Goal: Task Accomplishment & Management: Manage account settings

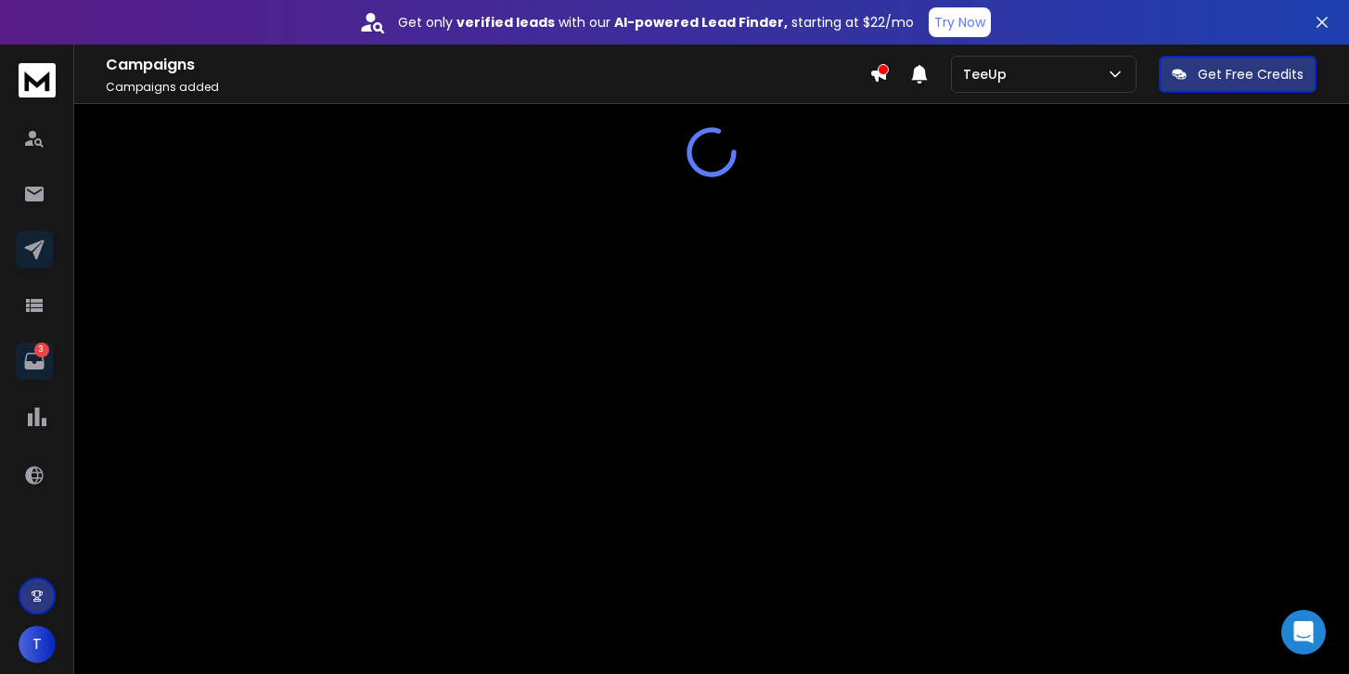
click at [51, 356] on body "Get only verified leads with our AI-powered Lead Finder, starting at $22/mo Try…" at bounding box center [674, 337] width 1349 height 674
click at [31, 354] on icon at bounding box center [33, 361] width 19 height 17
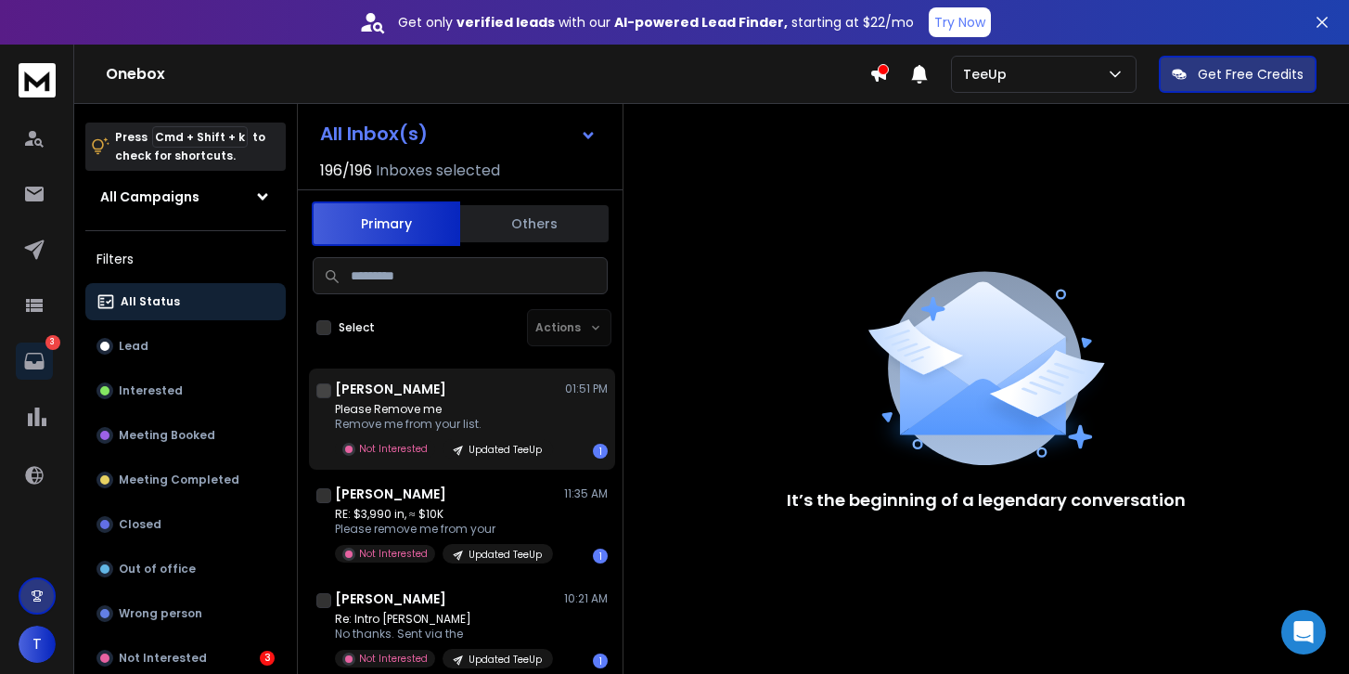
click at [474, 418] on p "Remove me from your list." at bounding box center [444, 424] width 218 height 15
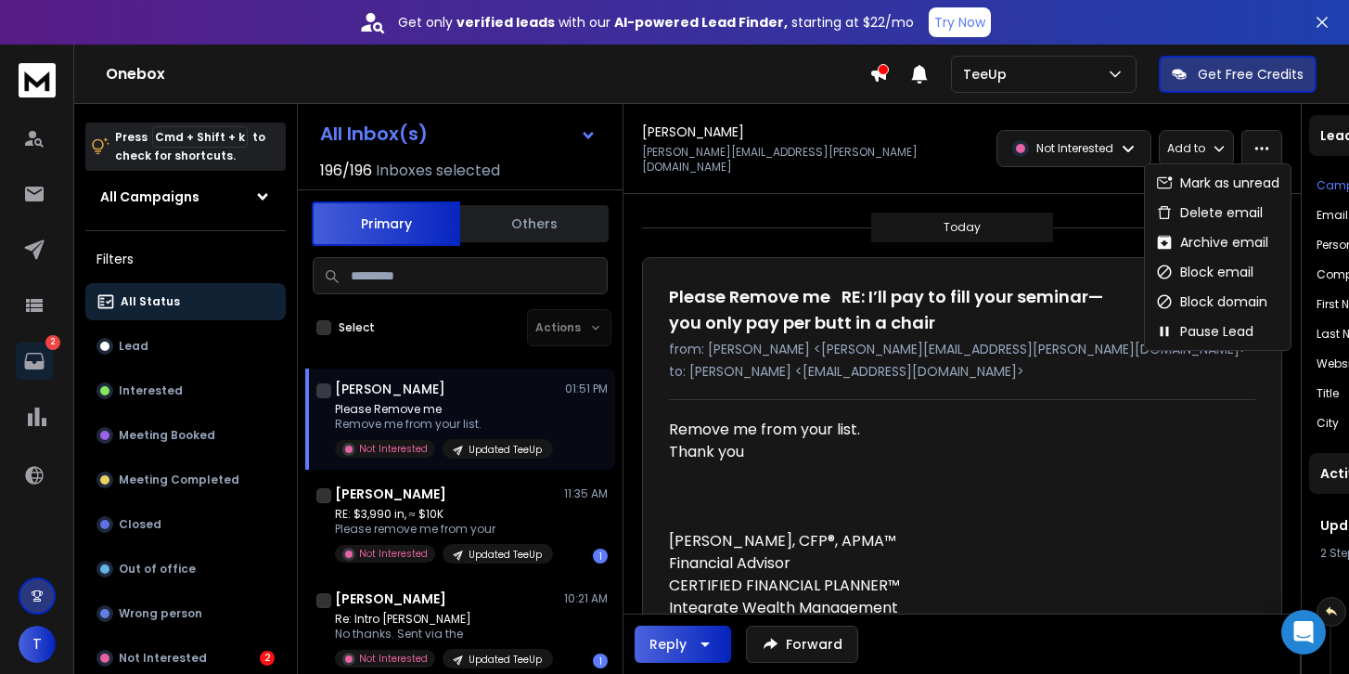
click at [1261, 142] on button "button" at bounding box center [1262, 148] width 41 height 37
click at [1244, 273] on div "Block email" at bounding box center [1204, 272] width 97 height 19
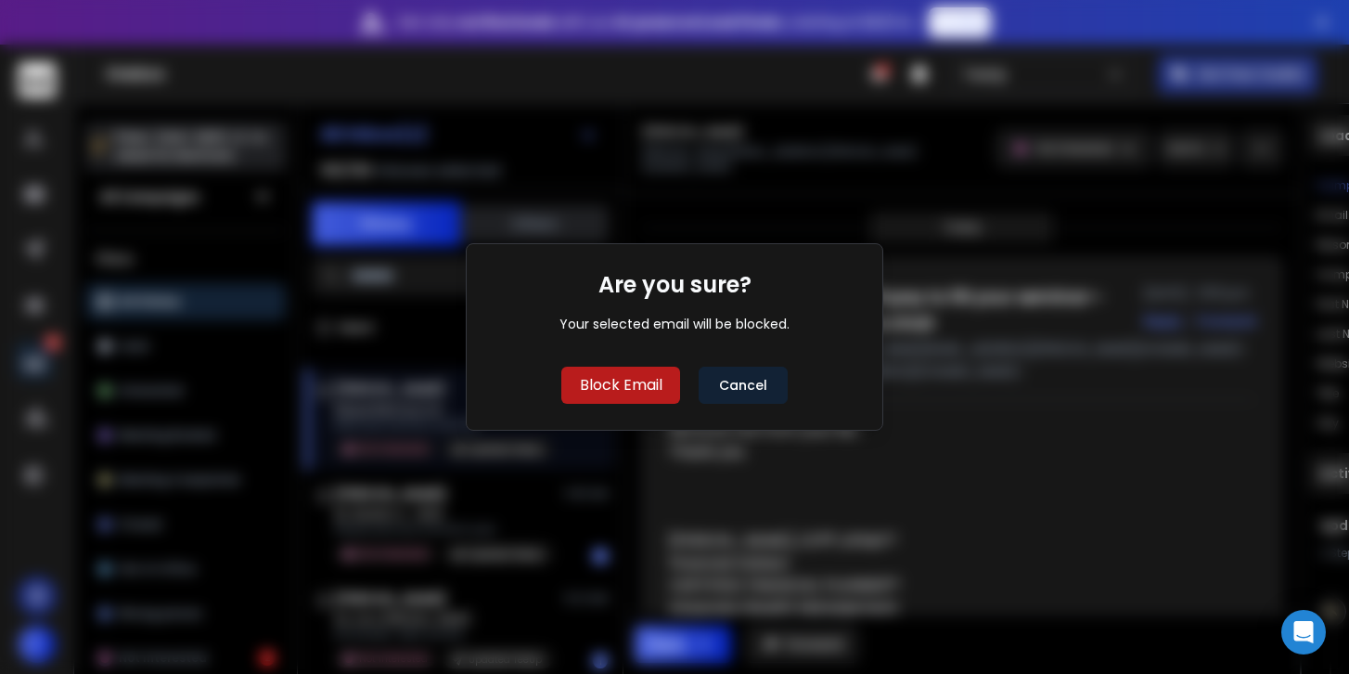
click at [624, 393] on button "Block Email" at bounding box center [620, 385] width 119 height 37
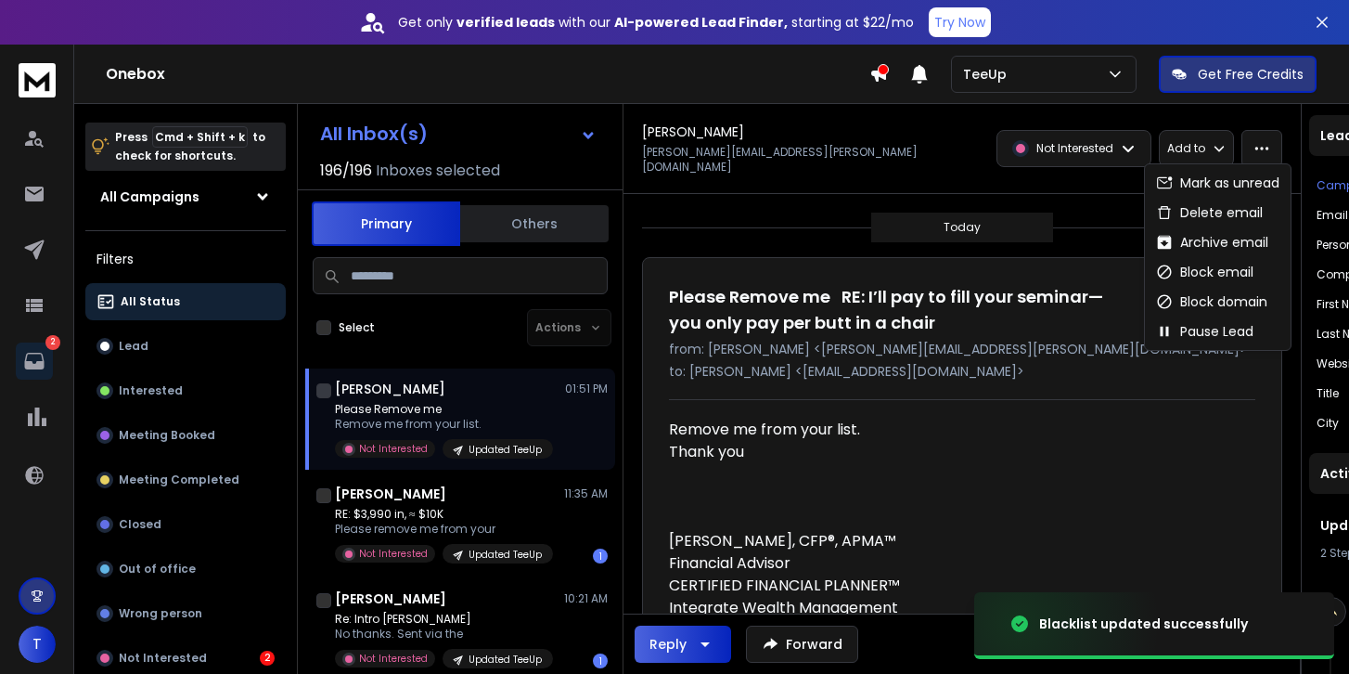
click at [1270, 140] on icon "button" at bounding box center [1262, 148] width 17 height 17
click at [1185, 222] on div "Delete email" at bounding box center [1218, 213] width 138 height 30
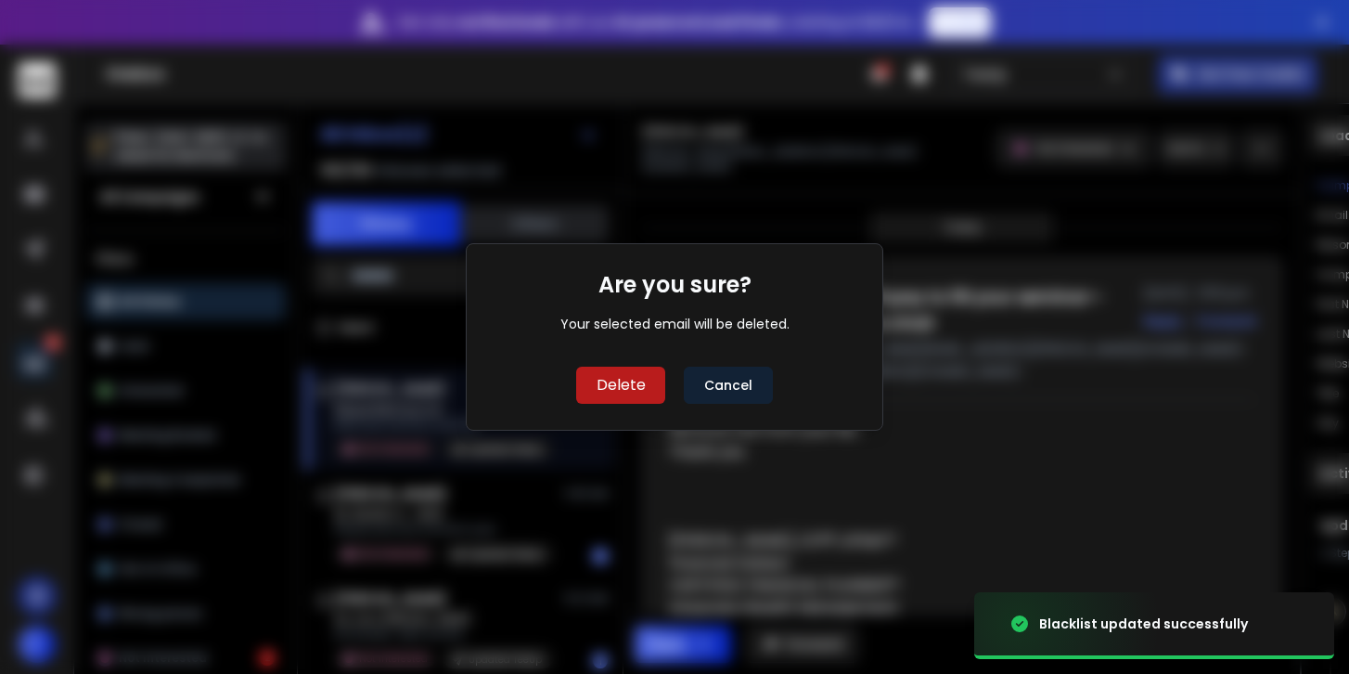
click at [597, 390] on button "Delete" at bounding box center [620, 385] width 89 height 37
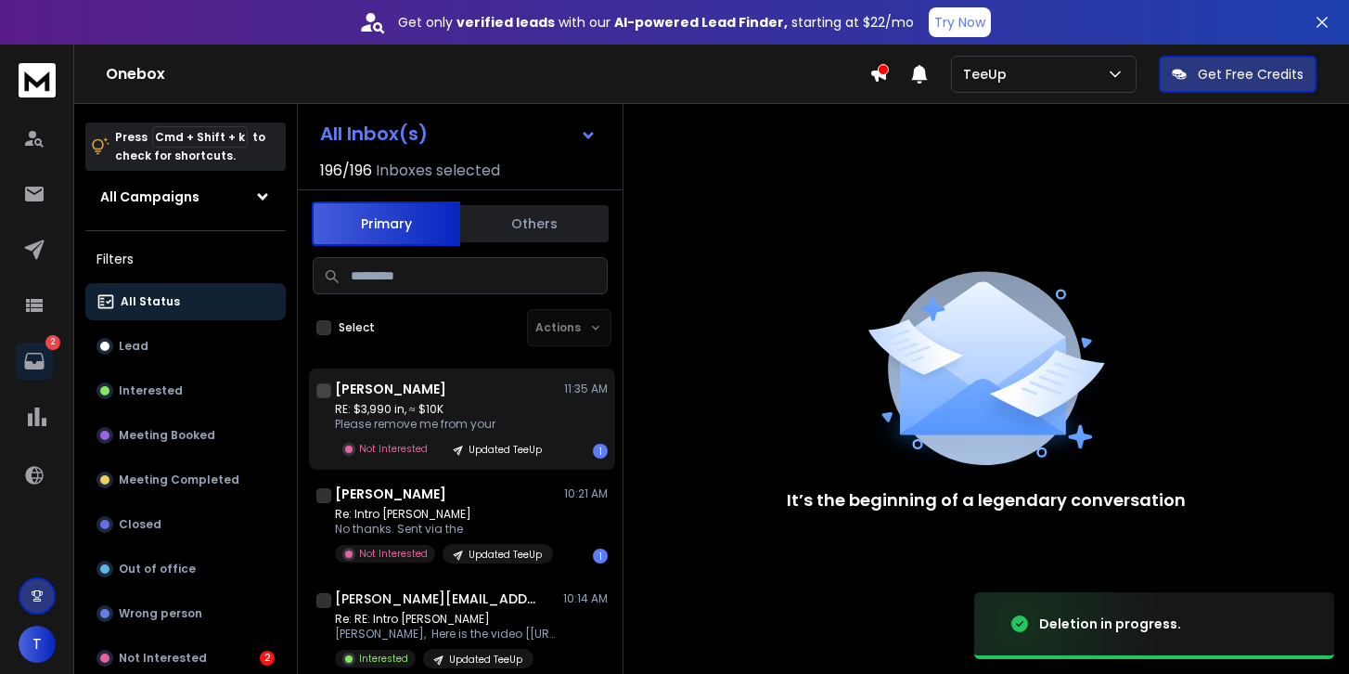
click at [485, 407] on p "RE: $3,990 in, ≈ $10K" at bounding box center [444, 409] width 218 height 15
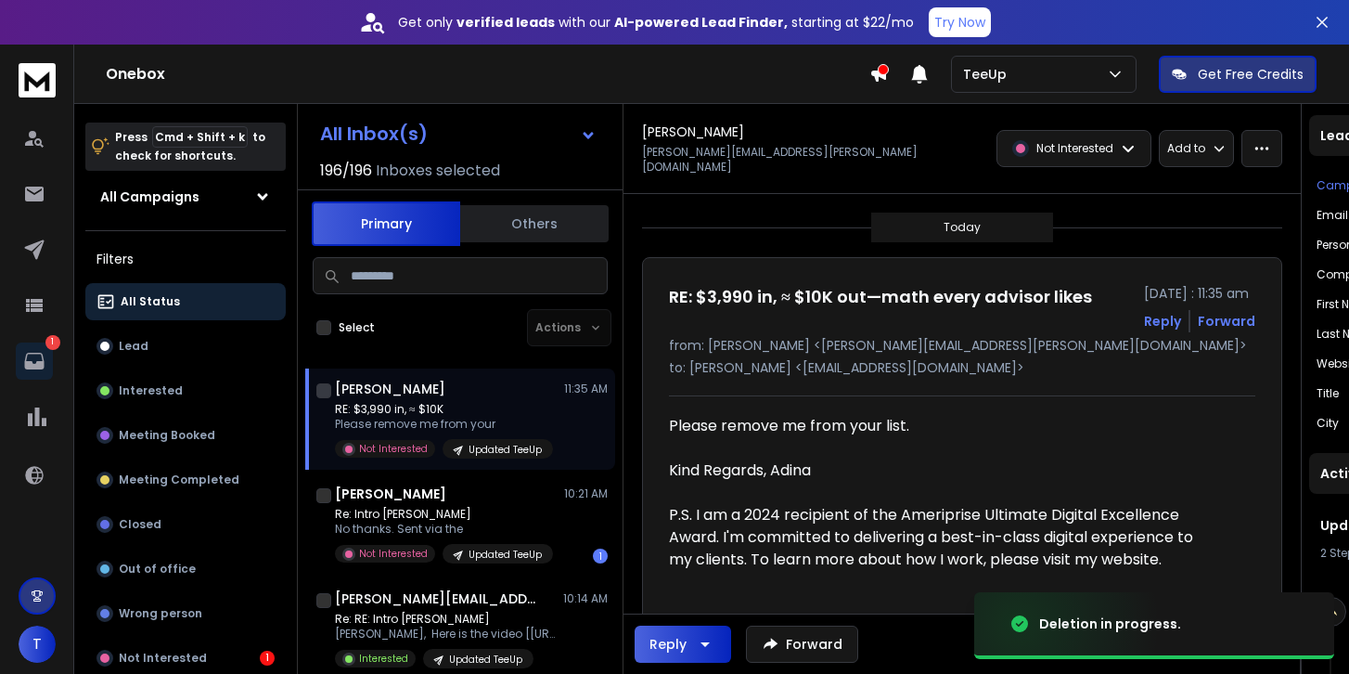
click at [1268, 143] on icon "button" at bounding box center [1262, 148] width 17 height 17
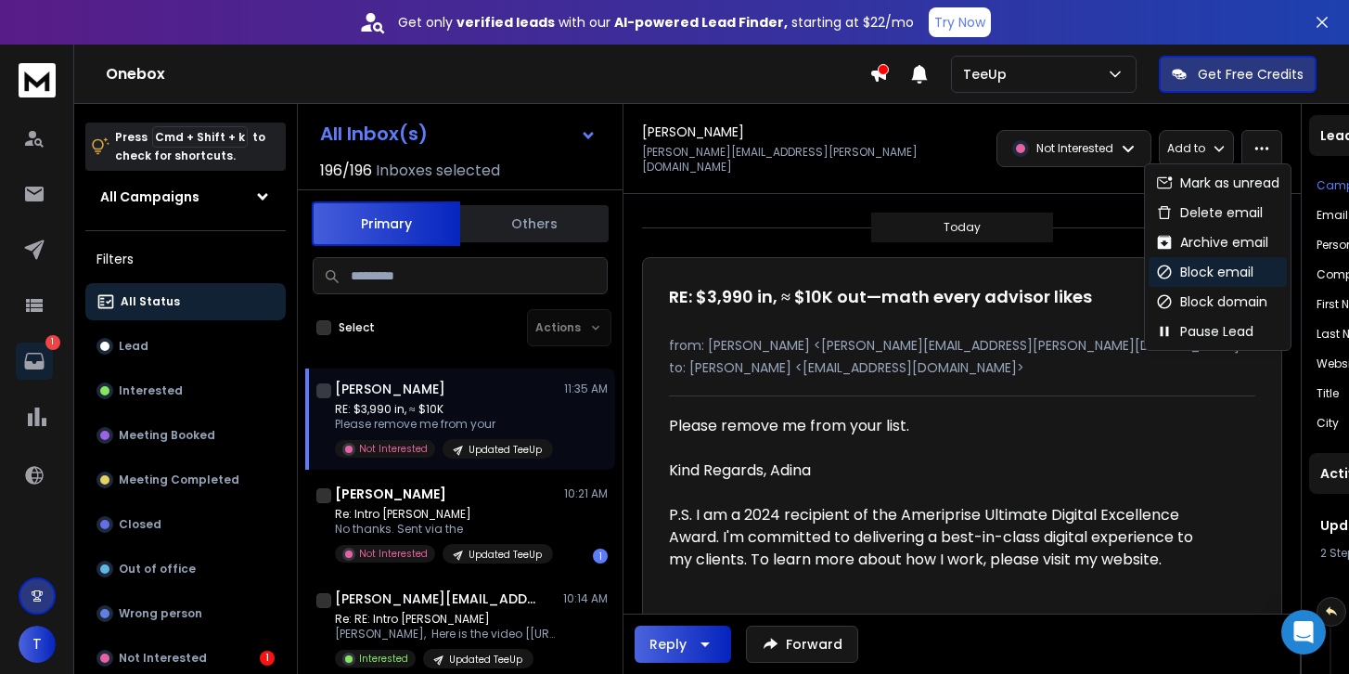
click at [1243, 277] on div "Block email" at bounding box center [1204, 272] width 97 height 19
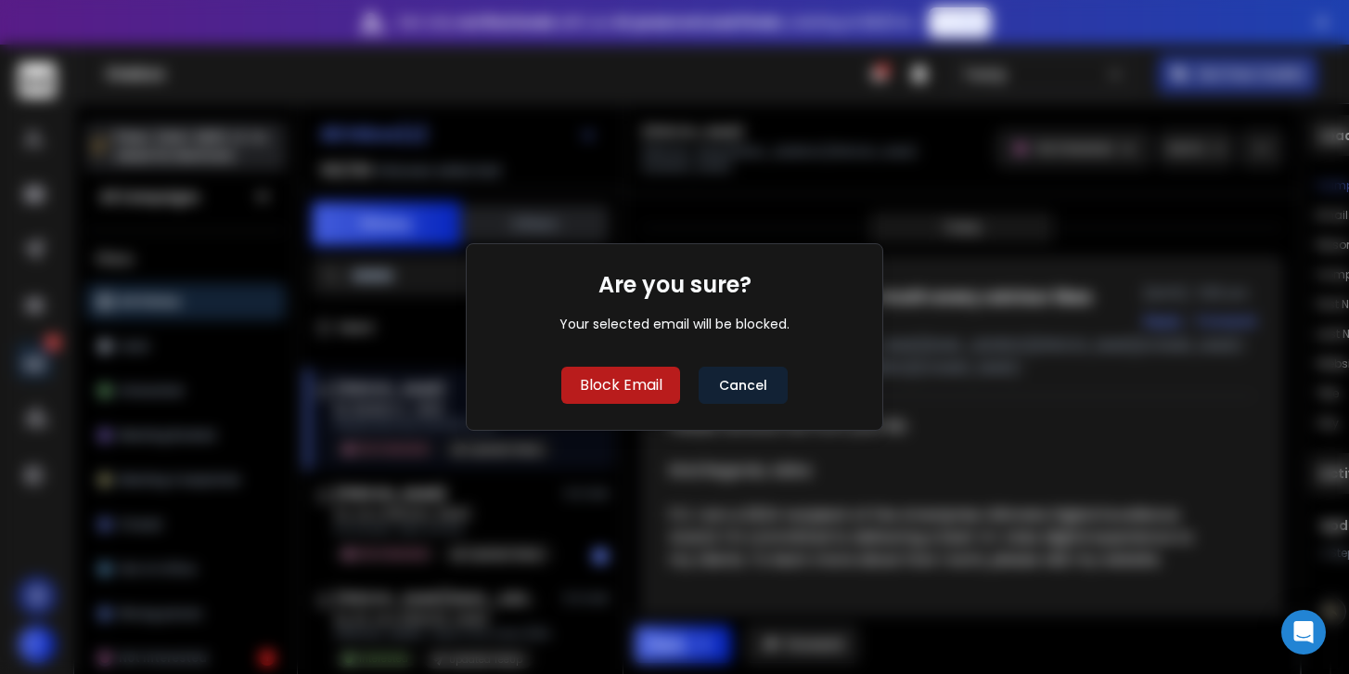
click at [670, 372] on button "Block Email" at bounding box center [620, 385] width 119 height 37
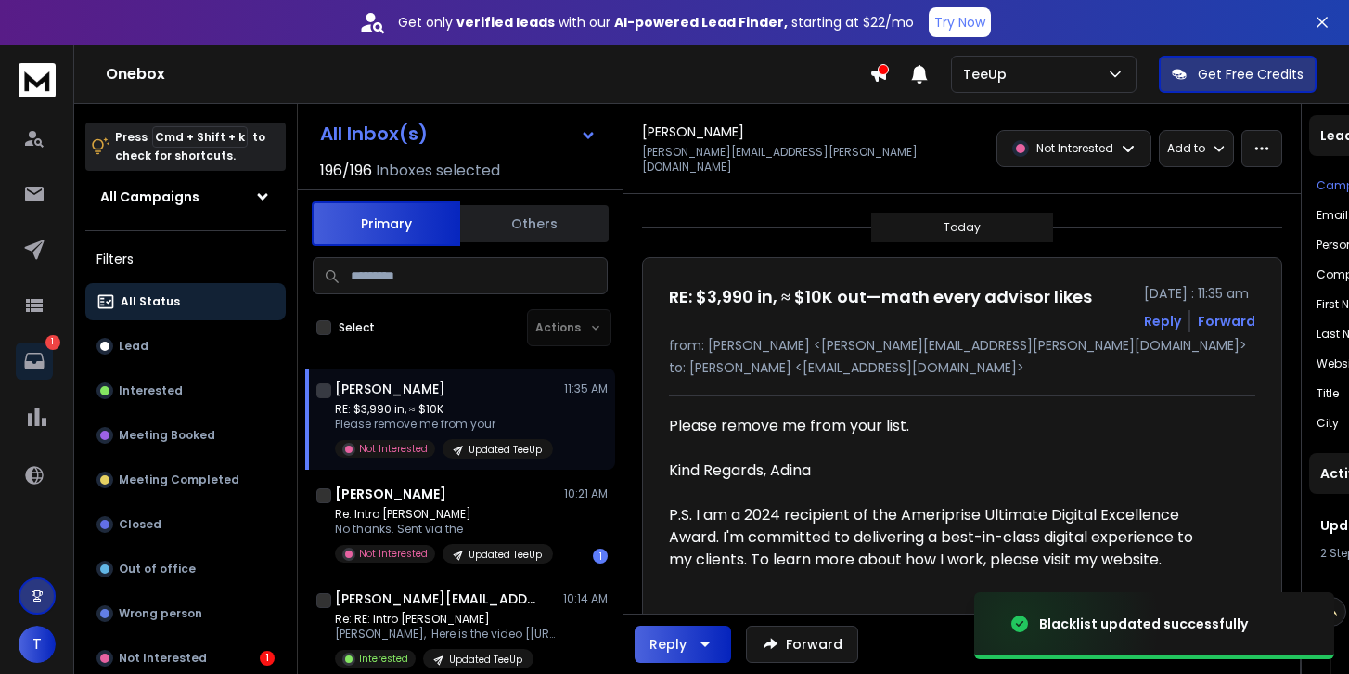
click at [1294, 142] on div "[PERSON_NAME] R [PERSON_NAME] [PERSON_NAME][EMAIL_ADDRESS][PERSON_NAME][DOMAIN_…" at bounding box center [962, 149] width 677 height 90
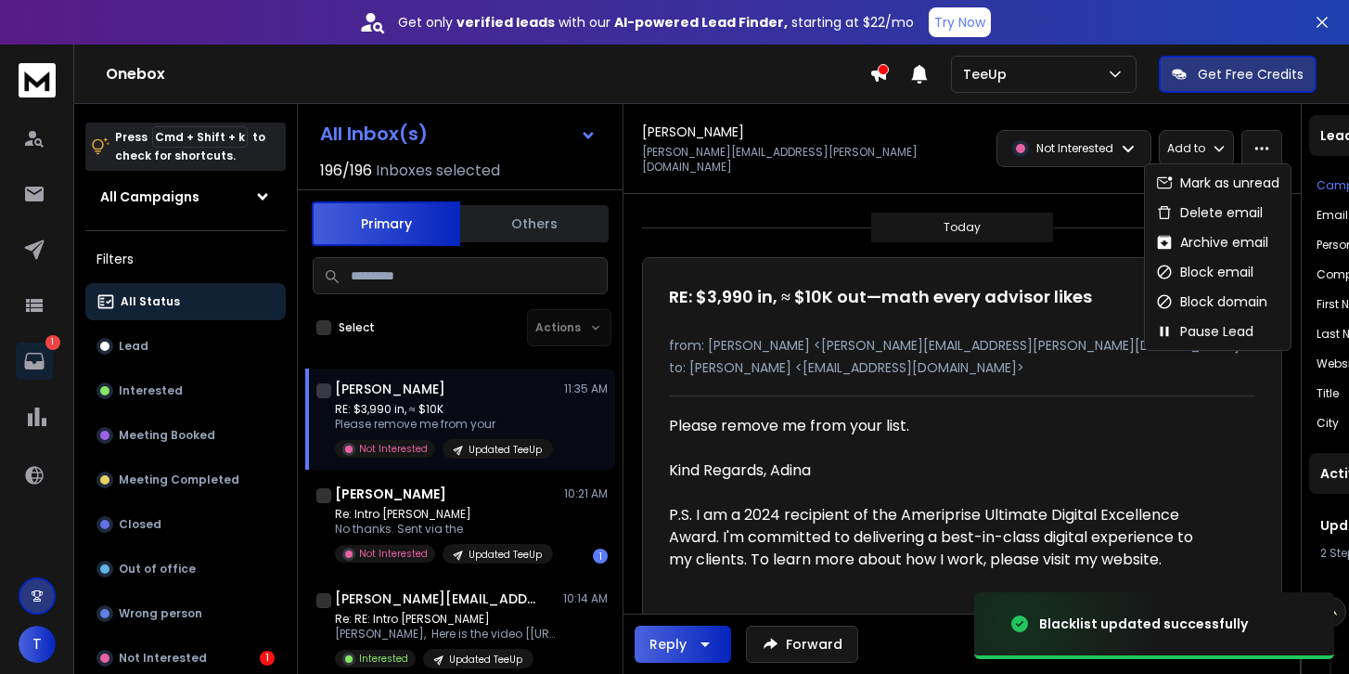
click at [1270, 142] on icon "button" at bounding box center [1262, 148] width 17 height 17
click at [1212, 203] on div "Delete email" at bounding box center [1209, 212] width 107 height 19
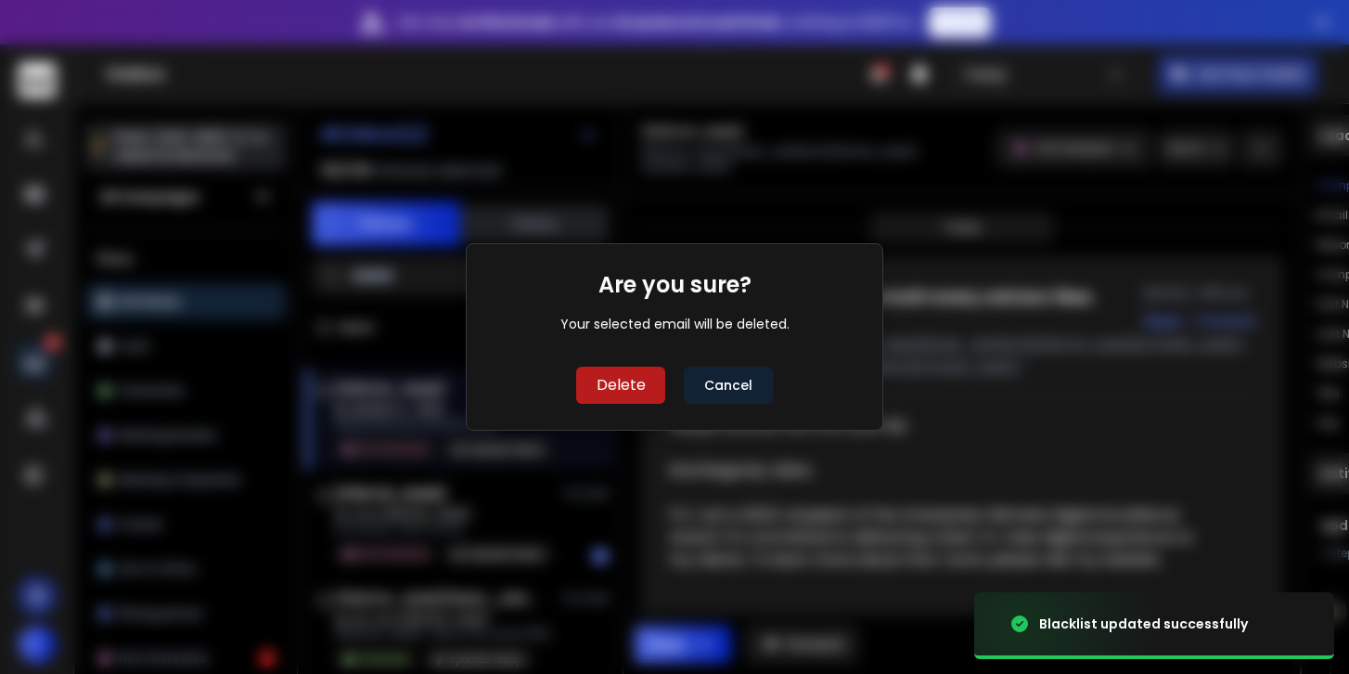
click at [653, 376] on button "Delete" at bounding box center [620, 385] width 89 height 37
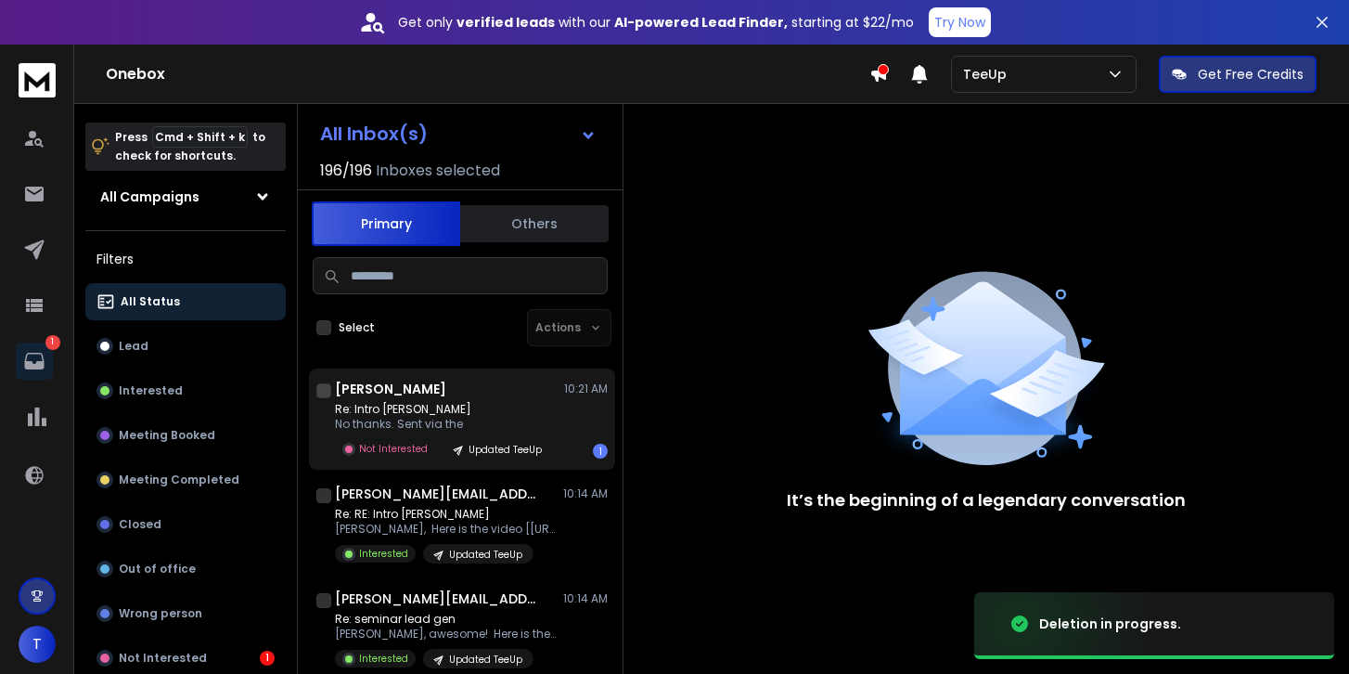
click at [520, 417] on p "No thanks. Sent via the" at bounding box center [444, 424] width 218 height 15
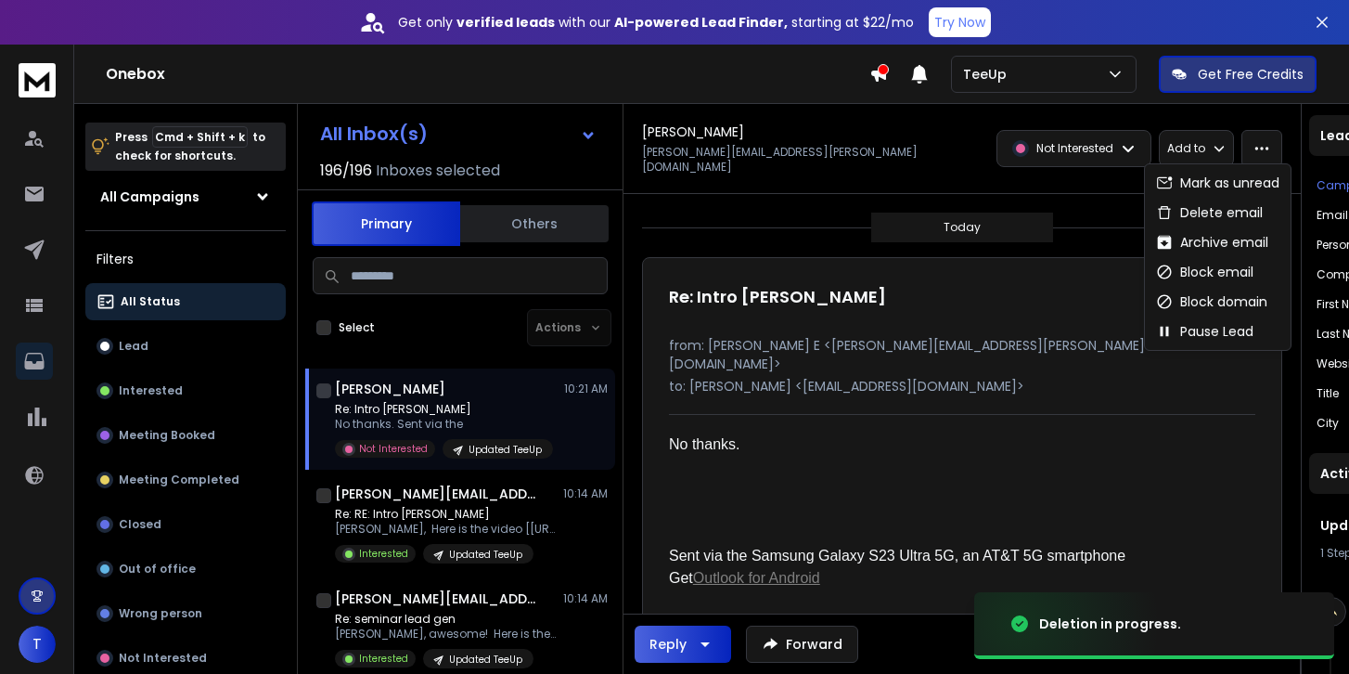
click at [1270, 144] on icon "button" at bounding box center [1262, 148] width 17 height 17
click at [1237, 273] on div "Block email" at bounding box center [1204, 272] width 97 height 19
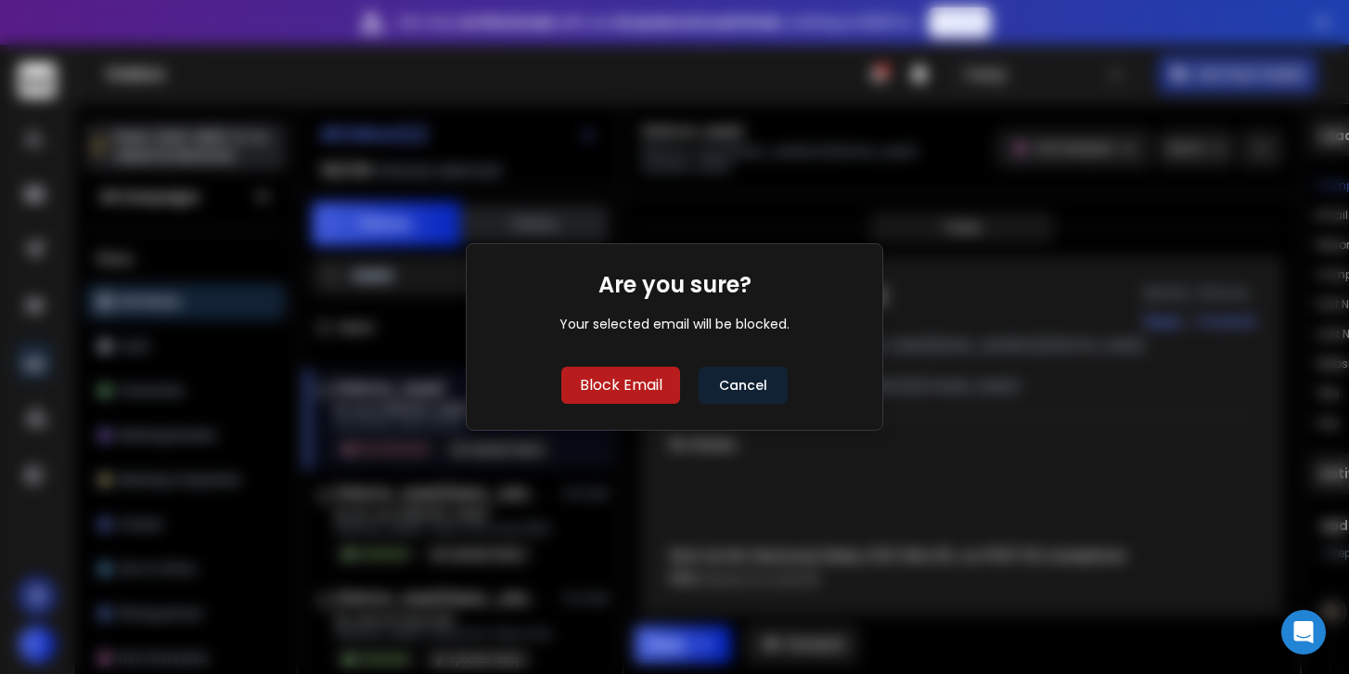
click at [638, 386] on button "Block Email" at bounding box center [620, 385] width 119 height 37
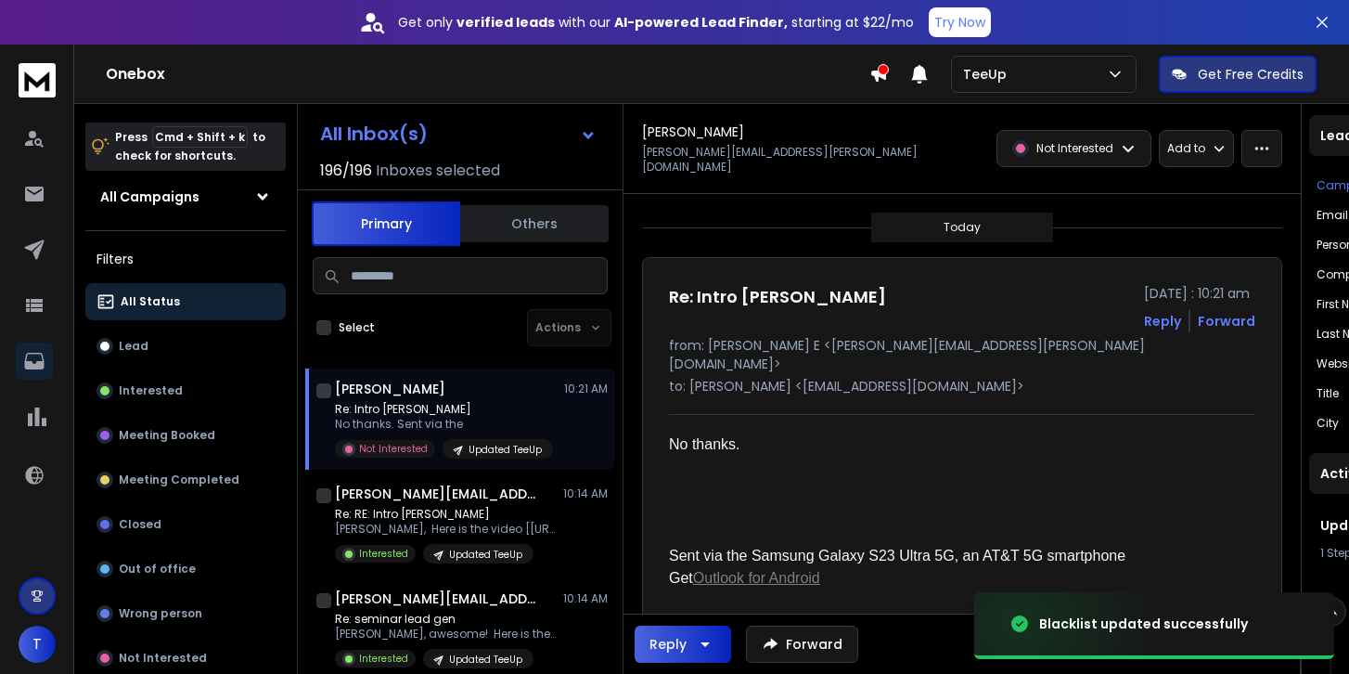
click at [1282, 135] on button "button" at bounding box center [1262, 148] width 41 height 37
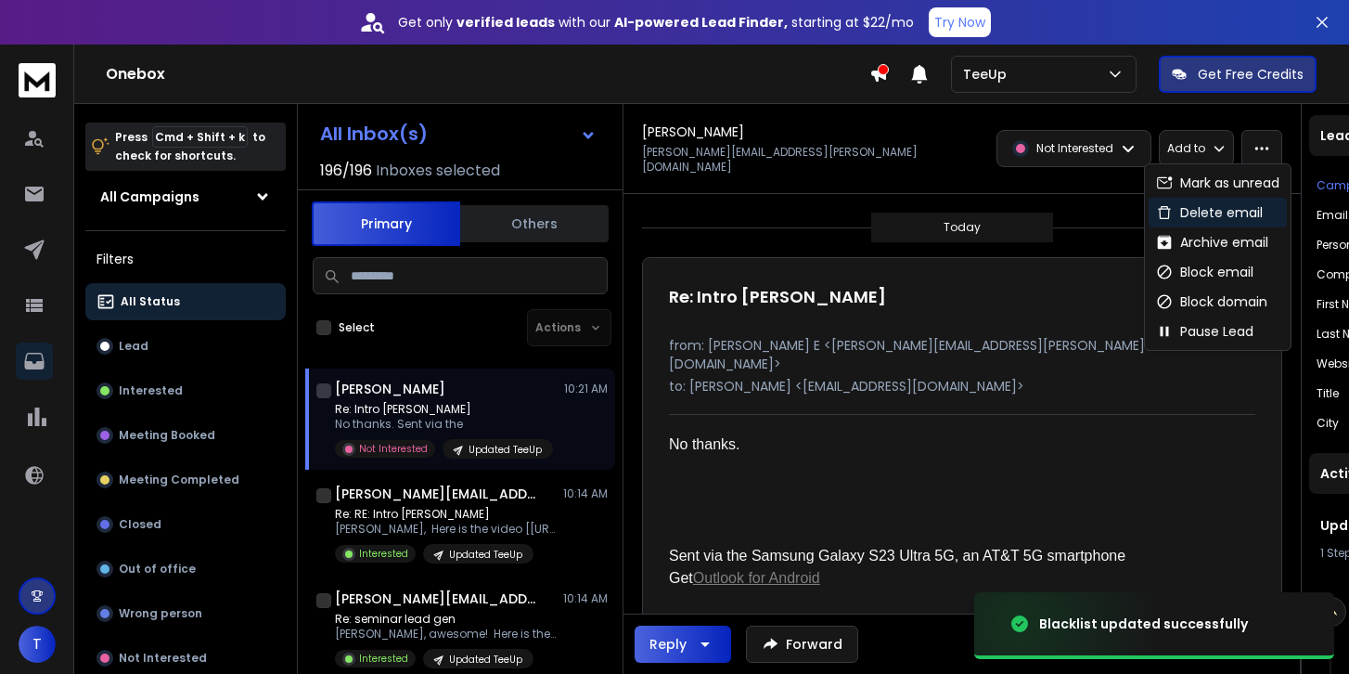
click at [1233, 211] on div "Delete email" at bounding box center [1209, 212] width 107 height 19
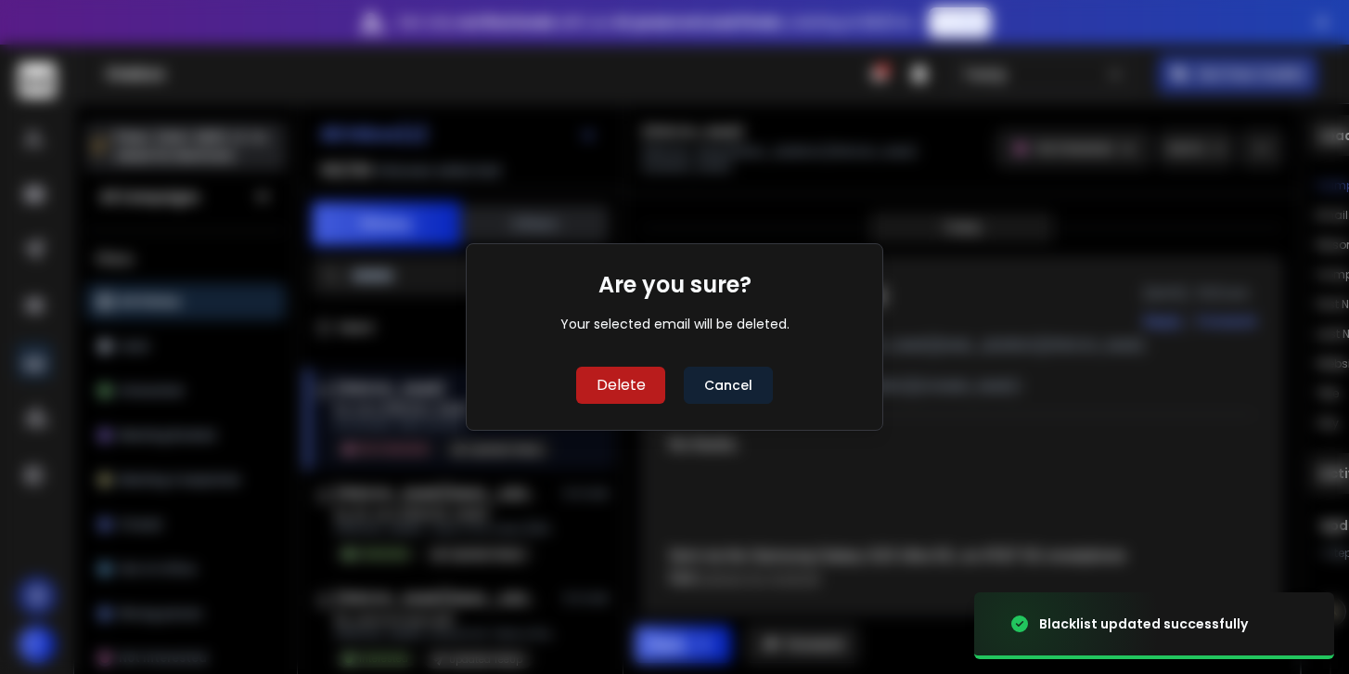
click at [623, 380] on button "Delete" at bounding box center [620, 385] width 89 height 37
